Goal: Task Accomplishment & Management: Manage account settings

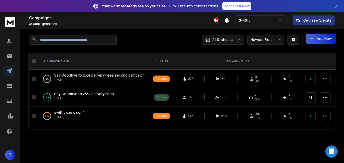
click at [209, 97] on div "365 1088 206 58 % 2 1 %" at bounding box center [237, 97] width 123 height 8
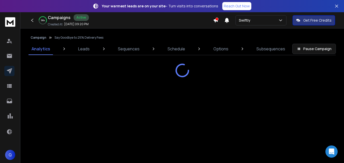
click at [200, 95] on div at bounding box center [182, 143] width 303 height 163
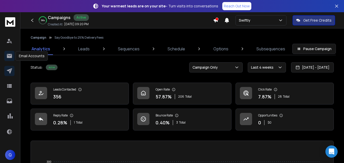
click at [11, 56] on icon at bounding box center [9, 56] width 5 height 4
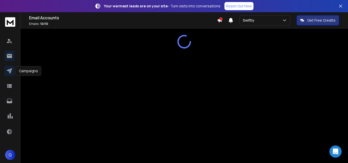
click at [12, 71] on icon at bounding box center [9, 71] width 6 height 6
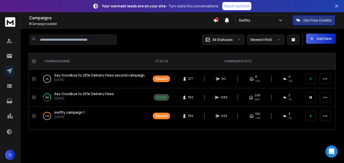
click at [229, 94] on div "365 1088 206 58 % 2 1 %" at bounding box center [237, 97] width 123 height 8
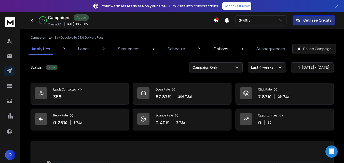
click at [228, 49] on p "Options" at bounding box center [220, 49] width 15 height 6
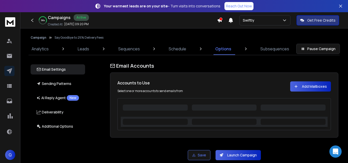
type input "**"
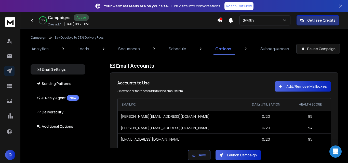
click at [225, 66] on h1 "Email Accounts" at bounding box center [224, 65] width 228 height 7
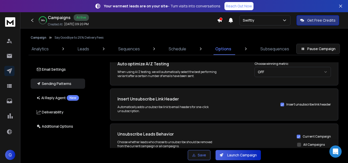
scroll to position [428, 0]
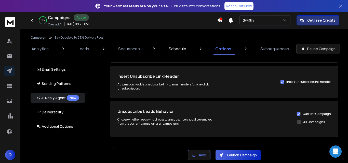
click at [177, 45] on link "Schedule" at bounding box center [177, 49] width 24 height 12
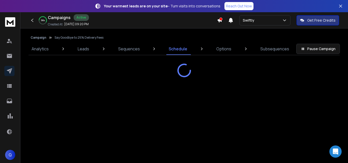
click at [178, 42] on div "Campaign Say Goodbye to 25% Delivery Fees Analytics Leads Sequences Schedule Op…" at bounding box center [184, 45] width 311 height 22
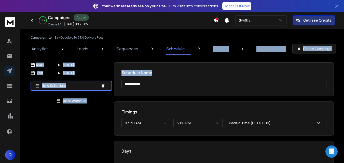
drag, startPoint x: 193, startPoint y: 54, endPoint x: 161, endPoint y: 100, distance: 55.3
click at [161, 100] on div "**********" at bounding box center [182, 116] width 307 height 165
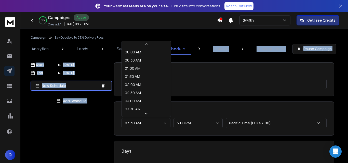
click at [158, 119] on button "07:30 AM" at bounding box center [145, 123] width 49 height 10
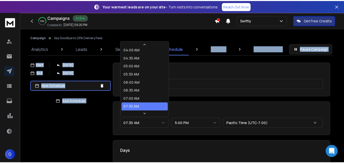
scroll to position [76, 0]
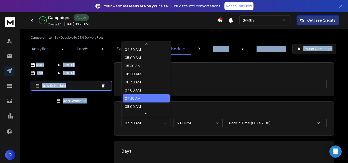
select select "********"
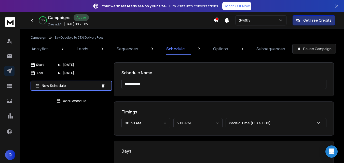
click at [102, 124] on div "**********" at bounding box center [182, 129] width 303 height 134
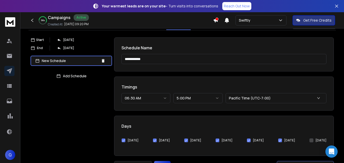
scroll to position [40, 0]
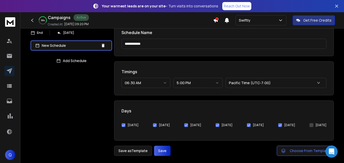
click at [154, 147] on button "Save" at bounding box center [162, 151] width 17 height 10
click at [165, 152] on button "Save" at bounding box center [162, 151] width 17 height 10
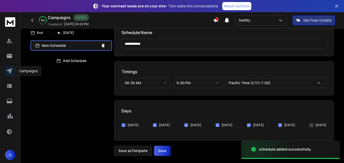
click at [10, 69] on icon at bounding box center [9, 70] width 5 height 5
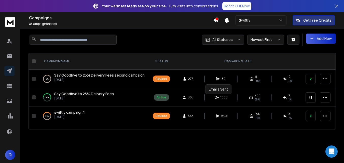
click at [220, 97] on span "1088" at bounding box center [223, 97] width 7 height 4
